Goal: Check status

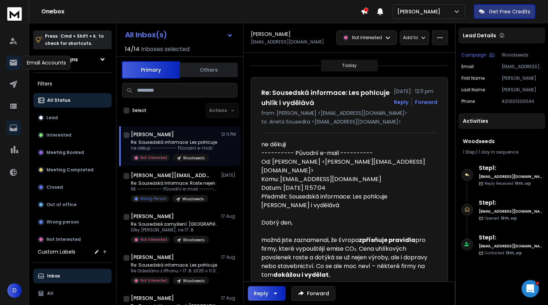
click at [18, 62] on link at bounding box center [13, 62] width 14 height 14
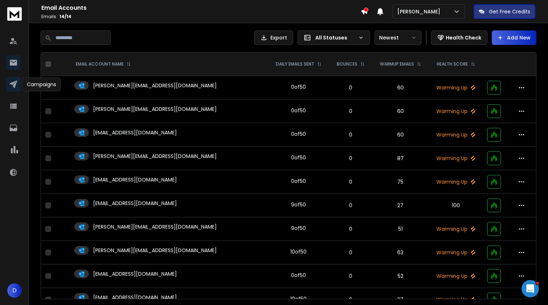
click at [15, 85] on icon at bounding box center [13, 84] width 8 height 8
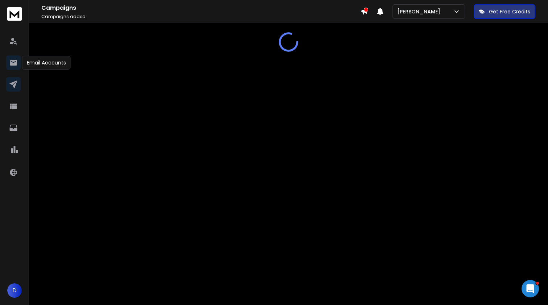
click at [14, 66] on icon at bounding box center [13, 62] width 9 height 9
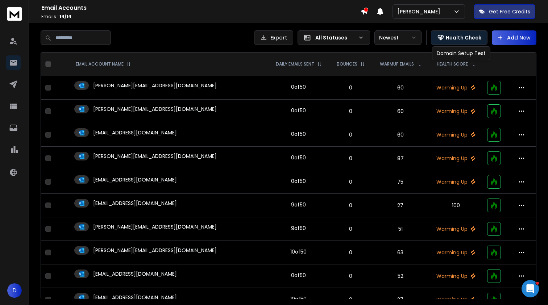
click at [463, 37] on p "Health Check" at bounding box center [464, 37] width 36 height 7
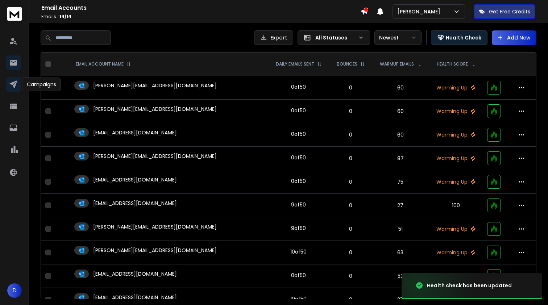
click at [8, 91] on link at bounding box center [13, 84] width 14 height 14
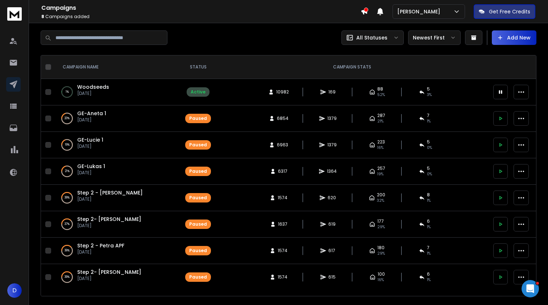
click at [129, 87] on div "1 % Woodseeds [DATE]" at bounding box center [117, 91] width 112 height 17
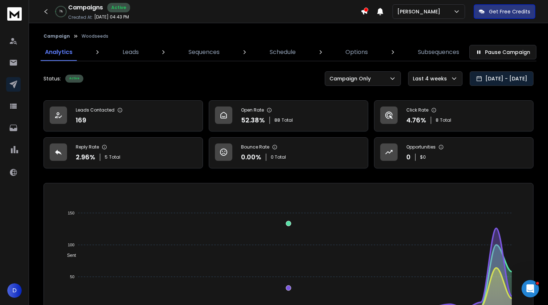
click at [479, 82] on button "[DATE] - [DATE]" at bounding box center [502, 78] width 64 height 14
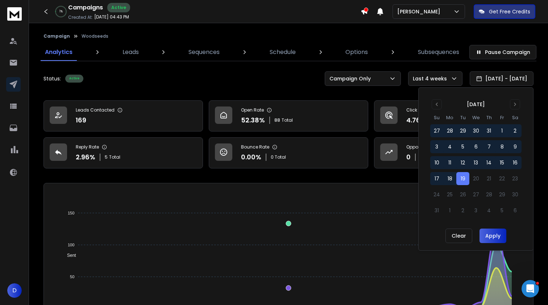
click at [354, 188] on div "Sent Total Opens Unique Opens Links Clicked Total Replies 150 150 100 100 50 50…" at bounding box center [288, 264] width 490 height 162
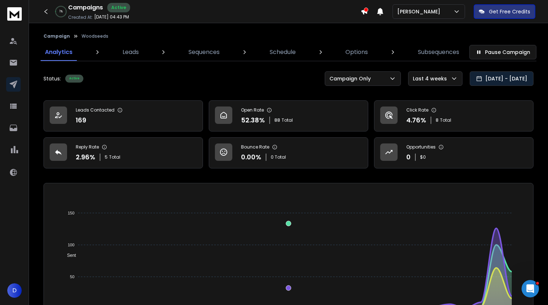
click at [477, 75] on button "[DATE] - [DATE]" at bounding box center [502, 78] width 64 height 14
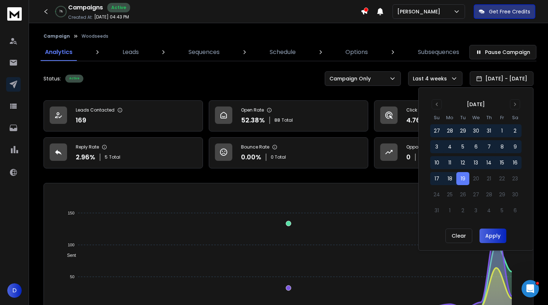
click at [463, 175] on button "19" at bounding box center [462, 178] width 13 height 13
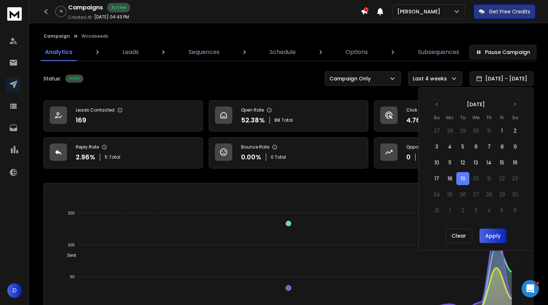
click at [463, 175] on button "19" at bounding box center [462, 178] width 13 height 13
click at [493, 240] on button "Apply" at bounding box center [492, 236] width 27 height 14
